Goal: Navigation & Orientation: Find specific page/section

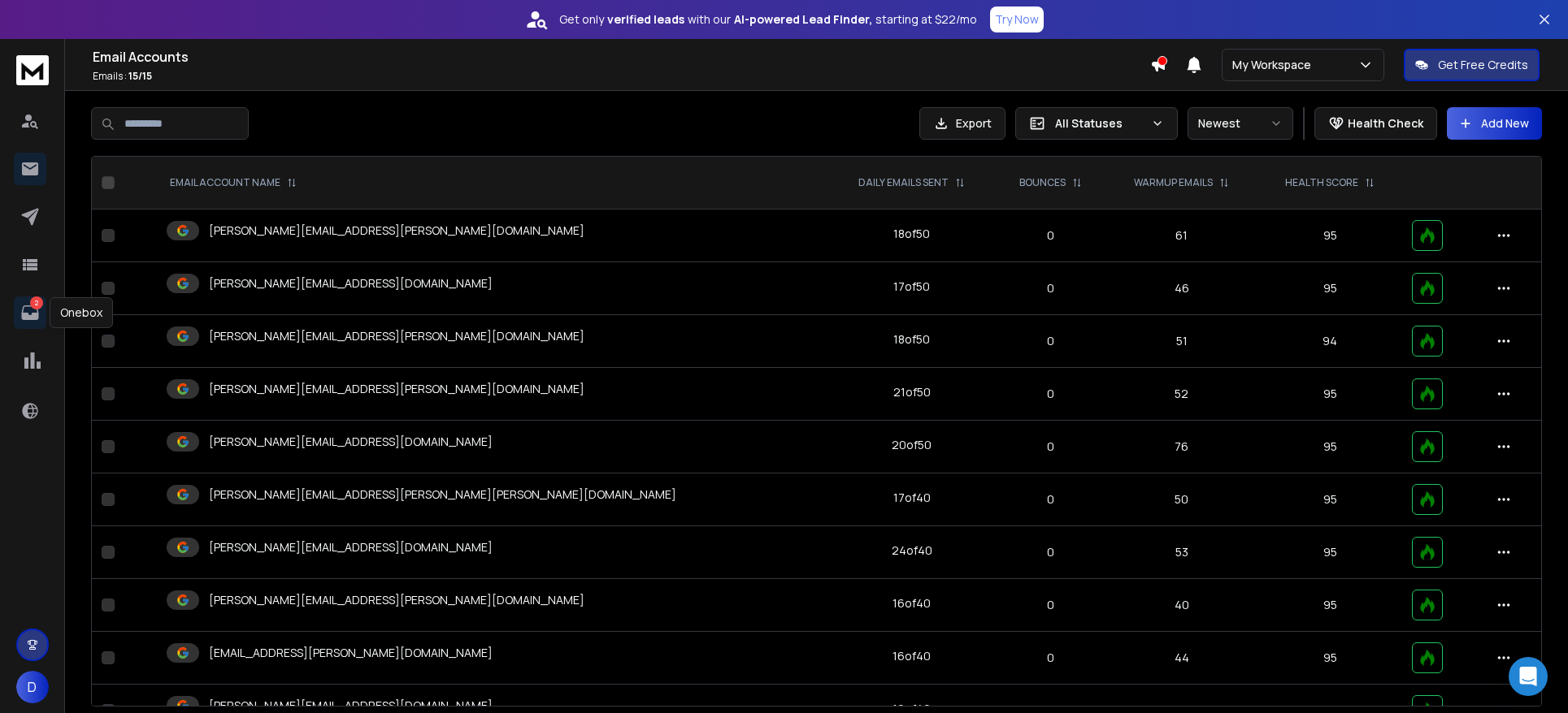
click at [31, 311] on icon at bounding box center [30, 312] width 20 height 20
